Goal: Navigation & Orientation: Find specific page/section

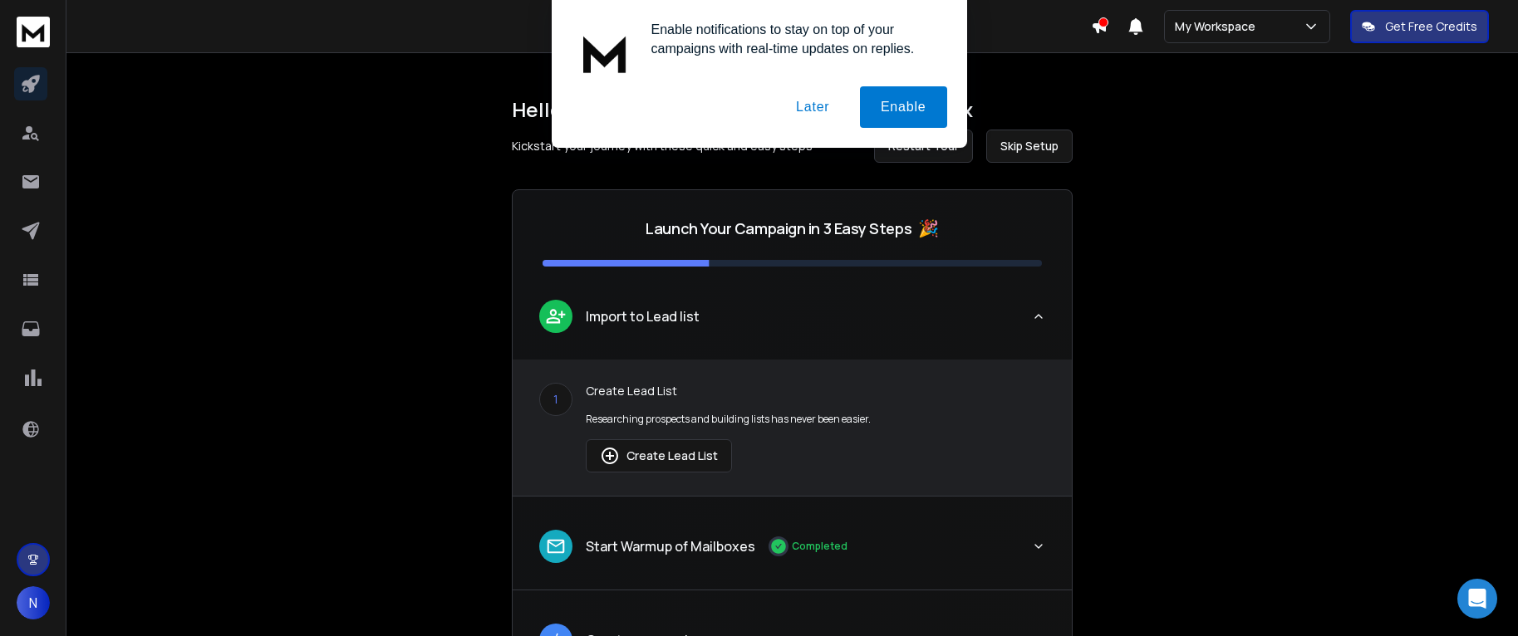
click at [809, 103] on button "Later" at bounding box center [812, 107] width 75 height 42
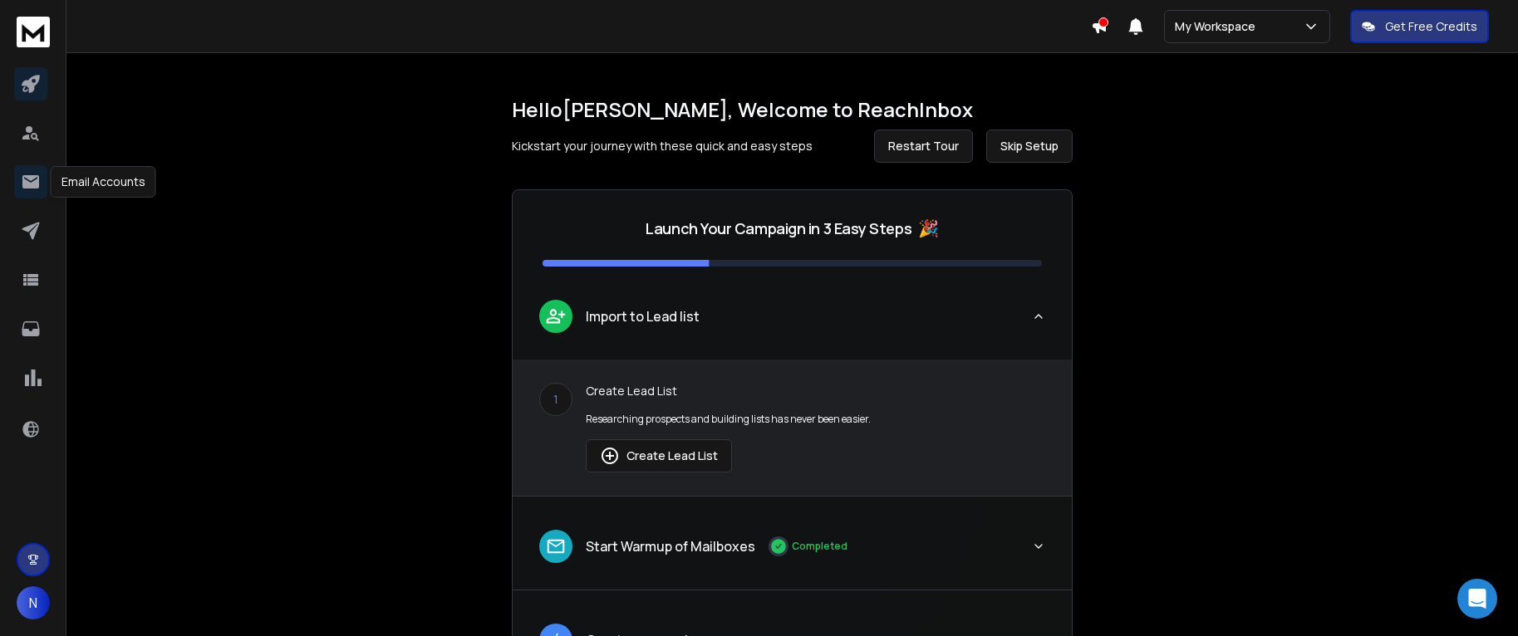
click at [24, 175] on icon at bounding box center [30, 181] width 17 height 13
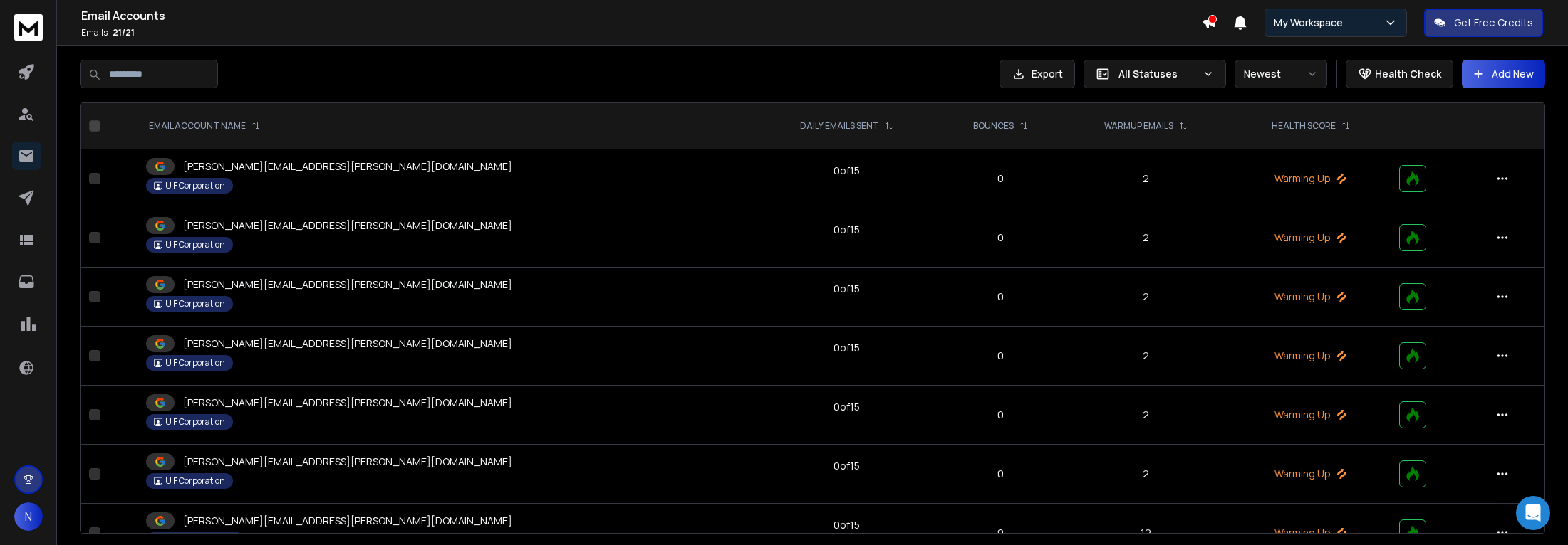
click at [1301, 30] on button "My Workspace" at bounding box center [1336, 22] width 142 height 28
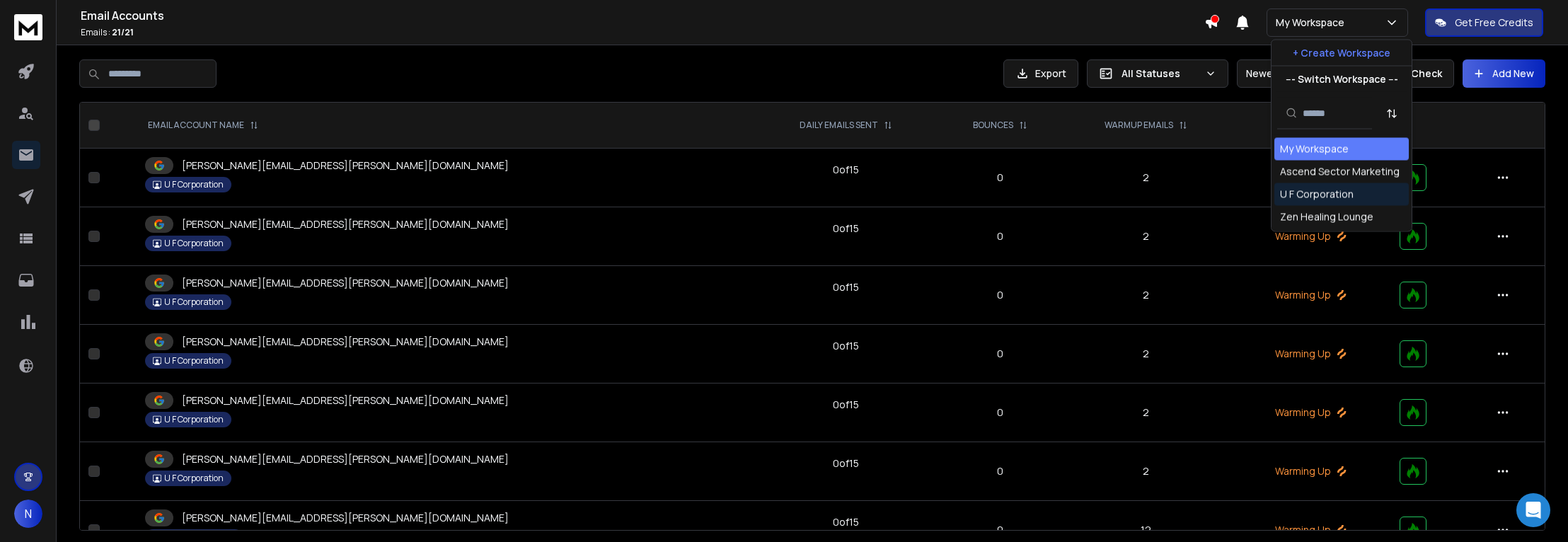
click at [1292, 194] on div "U F Corporation" at bounding box center [1317, 194] width 73 height 14
